Goal: Information Seeking & Learning: Check status

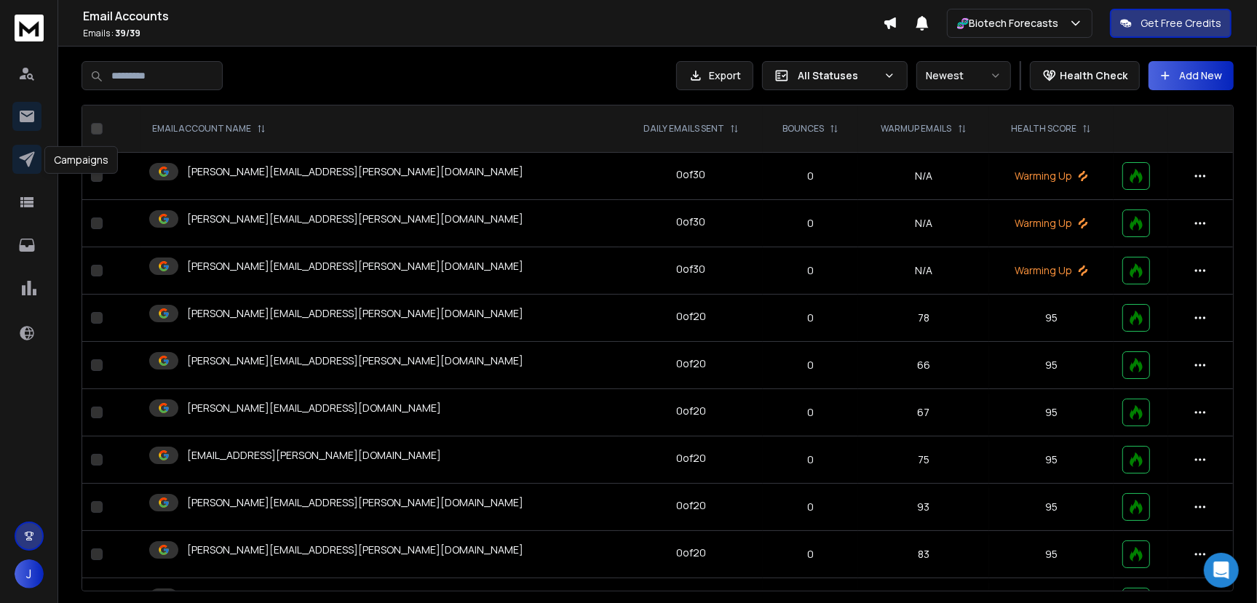
click at [21, 162] on icon at bounding box center [26, 159] width 17 height 17
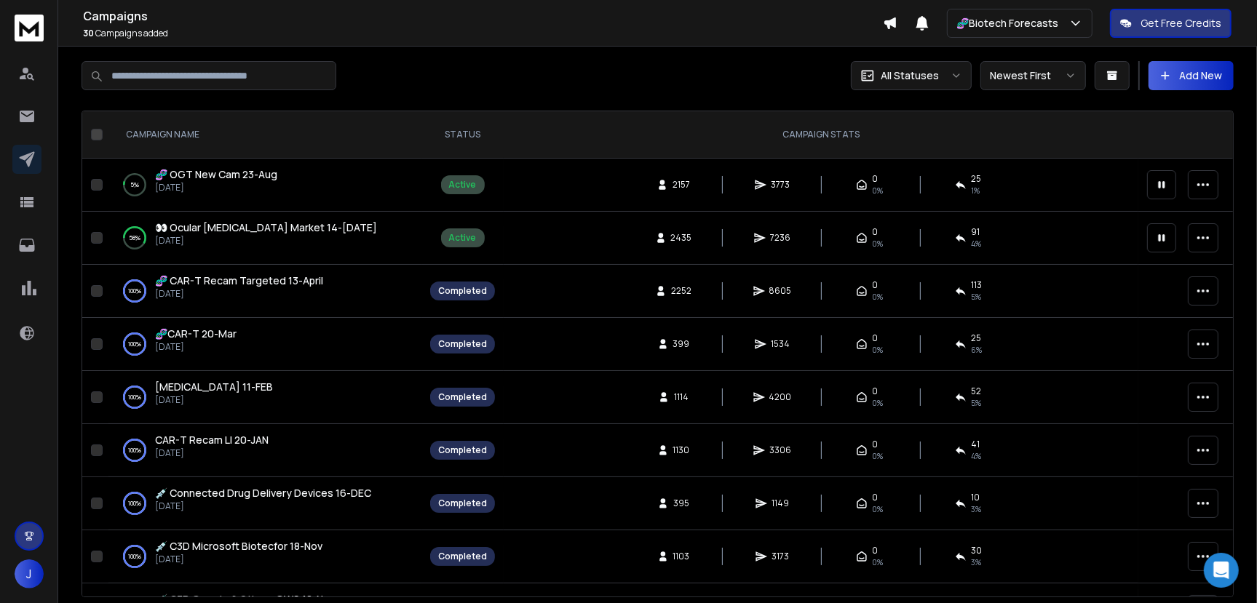
click at [524, 191] on div "2157 3773 0 0% 25 1 %" at bounding box center [820, 184] width 617 height 23
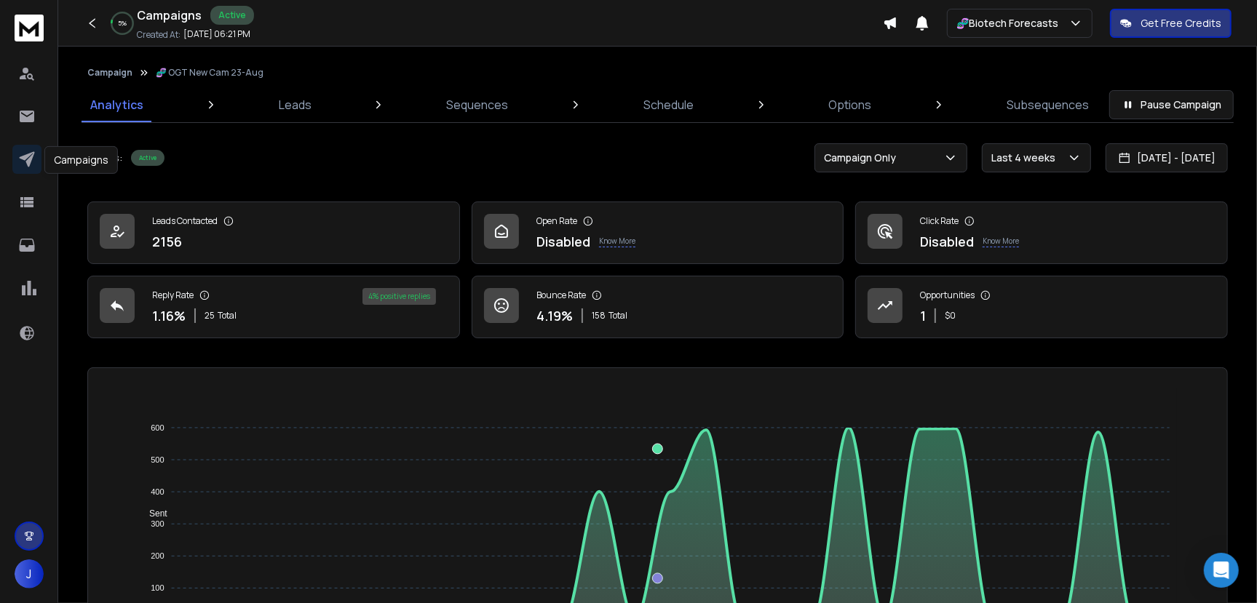
click at [18, 162] on icon at bounding box center [26, 159] width 17 height 17
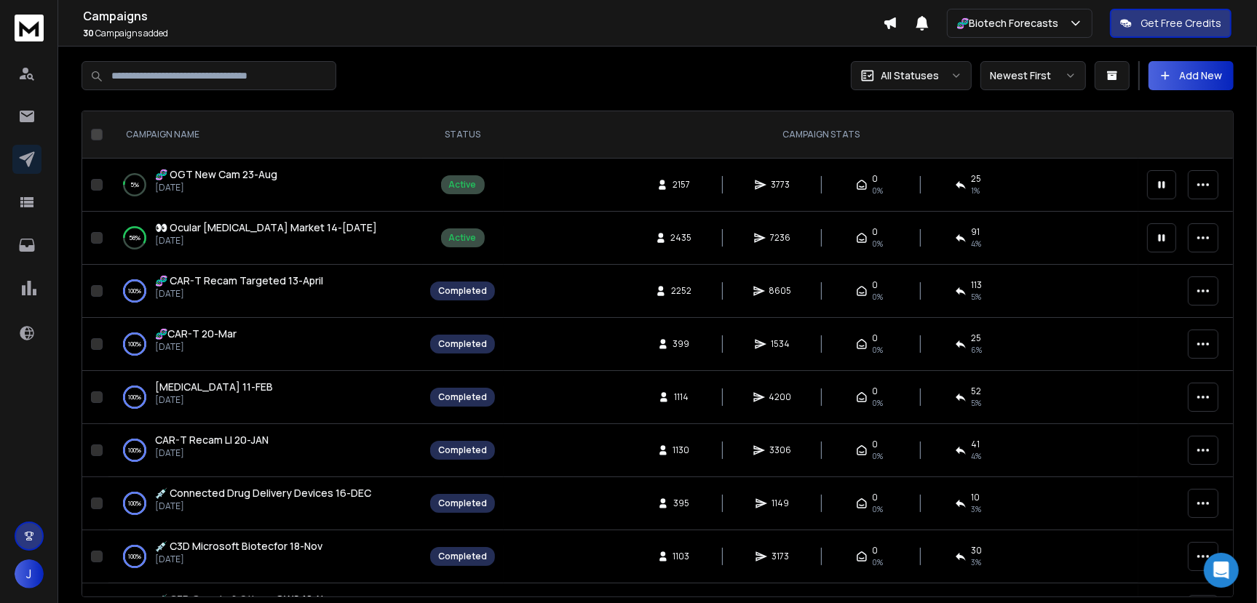
click at [280, 229] on span "👀 Ocular [MEDICAL_DATA] Market 14-[DATE]" at bounding box center [266, 228] width 222 height 14
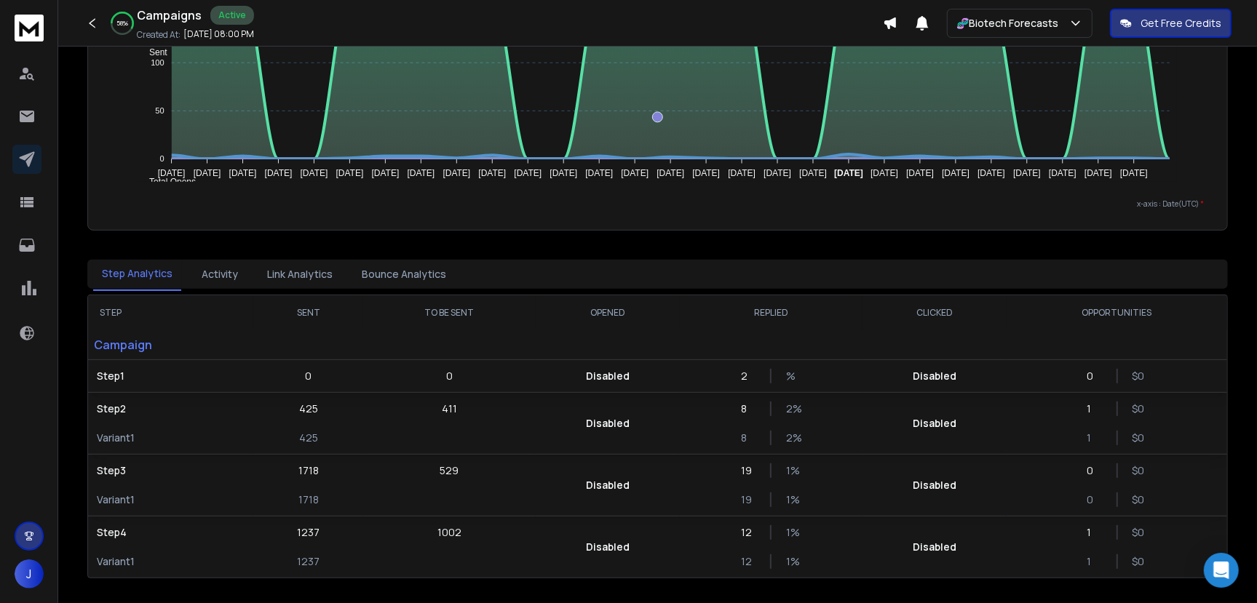
scroll to position [7, 0]
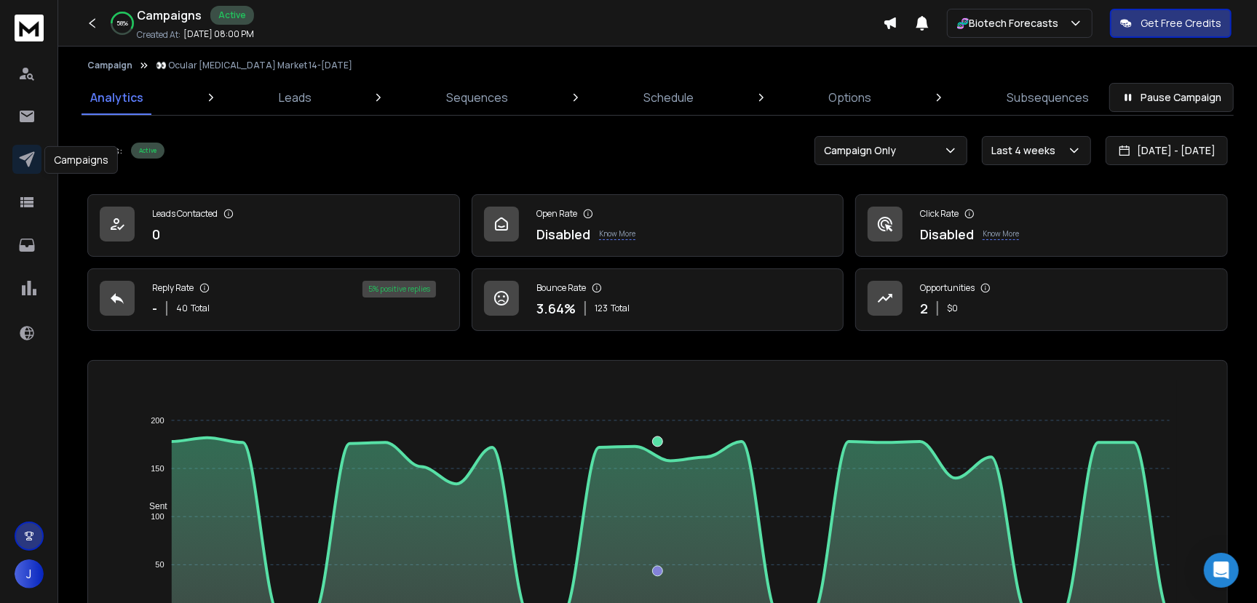
click at [29, 162] on icon at bounding box center [26, 158] width 15 height 15
